Goal: Task Accomplishment & Management: Use online tool/utility

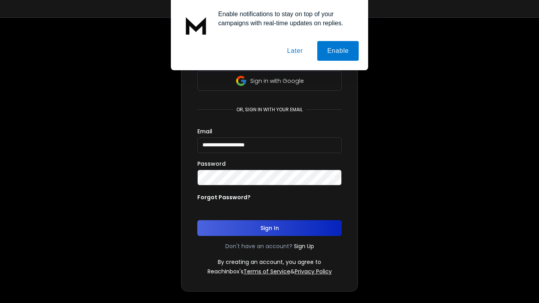
type input "**********"
click at [269, 227] on button "Sign In" at bounding box center [269, 228] width 144 height 16
